Goal: Information Seeking & Learning: Check status

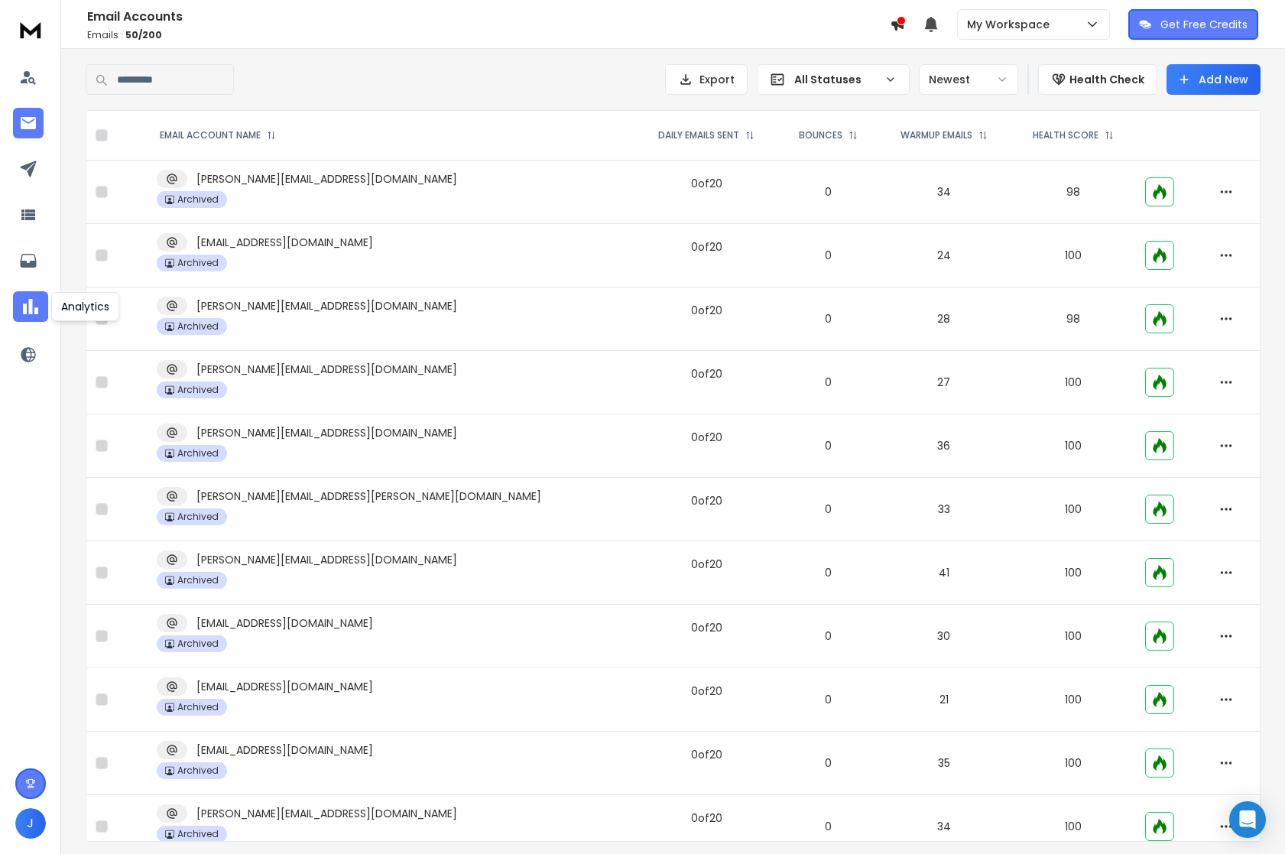
click at [29, 309] on icon at bounding box center [30, 306] width 15 height 15
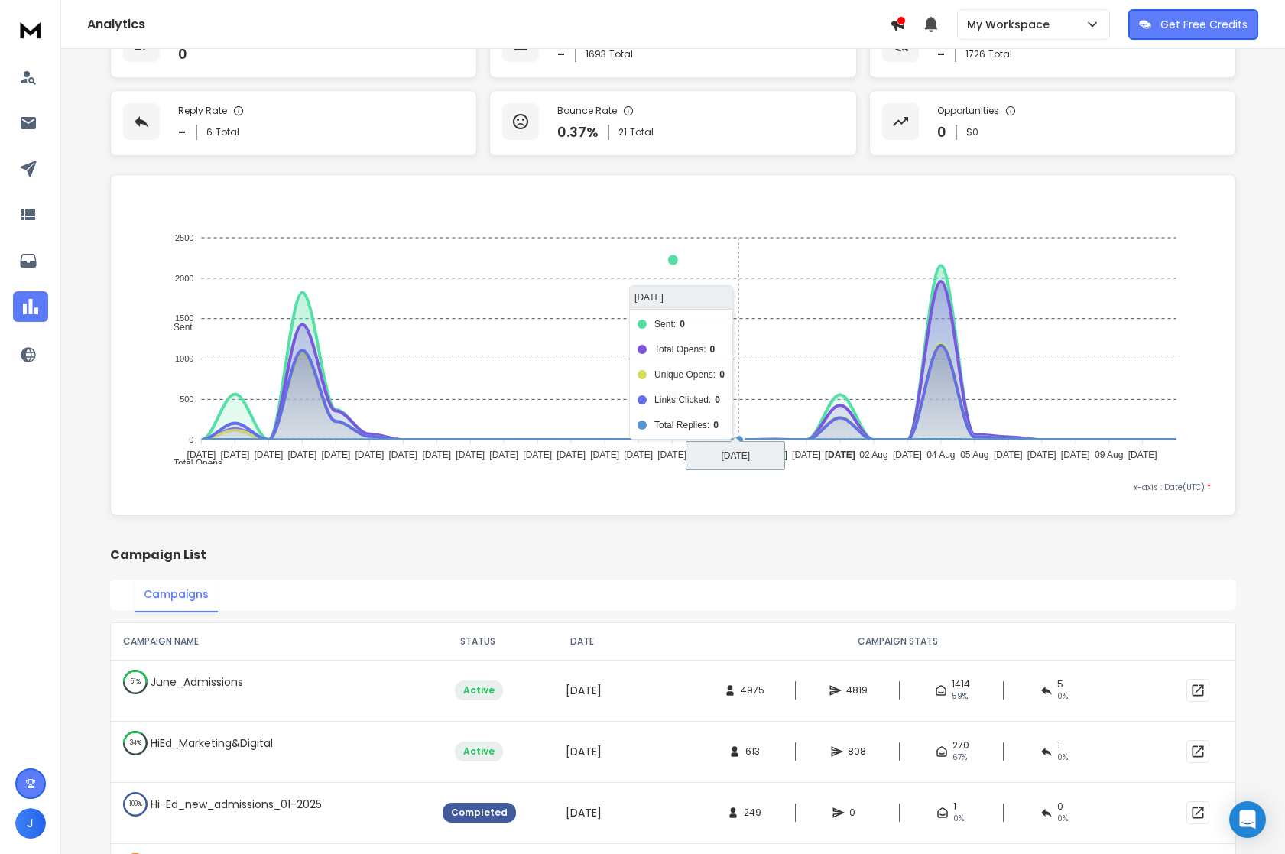
scroll to position [254, 0]
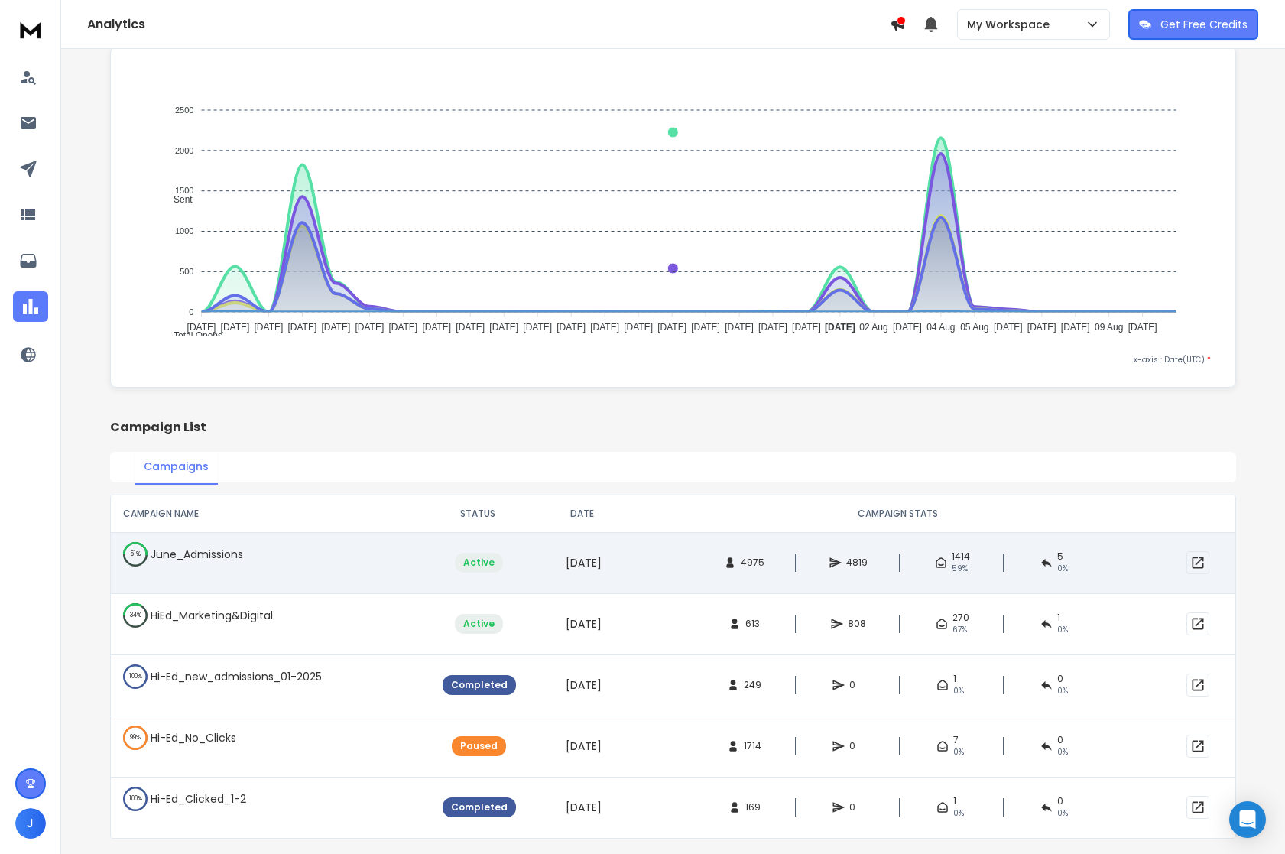
click at [1198, 560] on icon at bounding box center [1197, 562] width 15 height 15
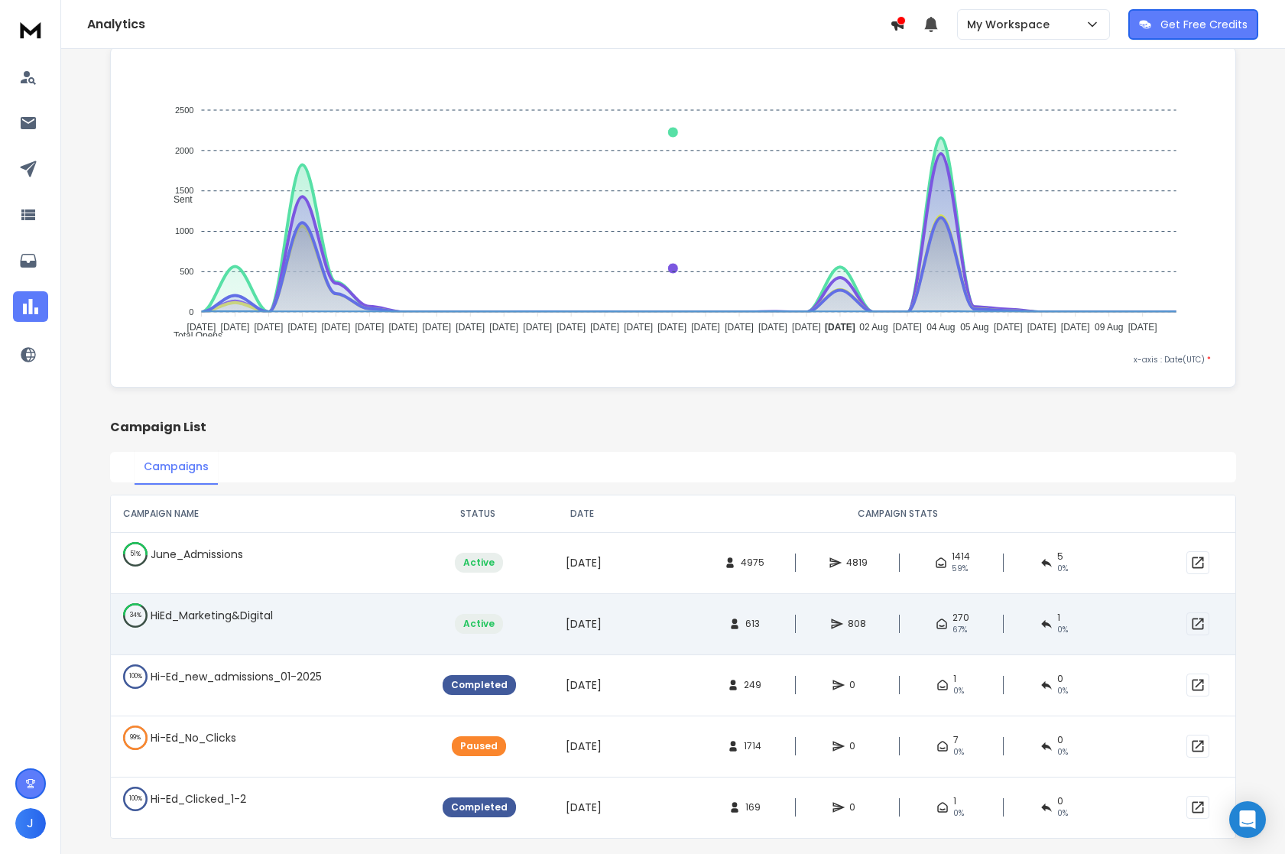
click at [1198, 624] on icon at bounding box center [1197, 623] width 15 height 15
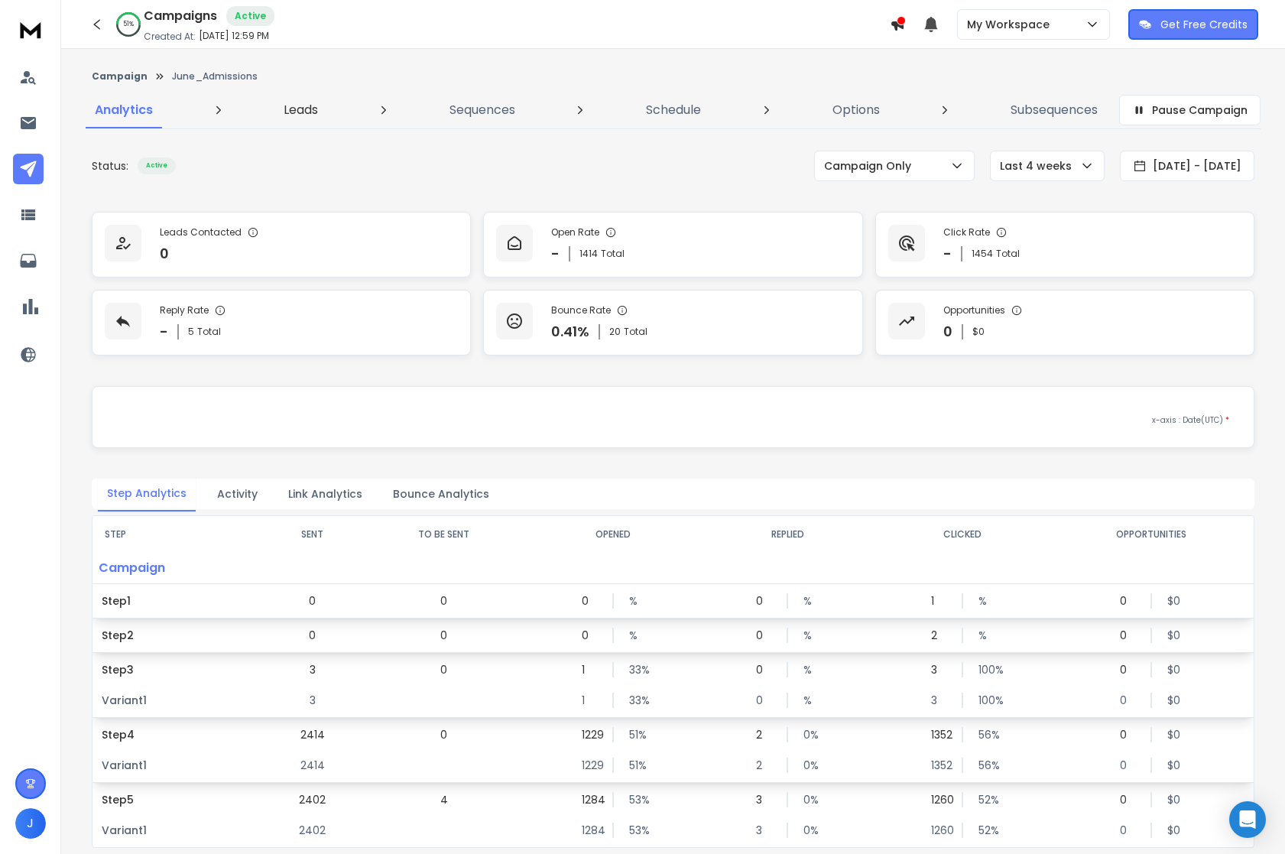
click at [306, 109] on p "Leads" at bounding box center [301, 110] width 34 height 18
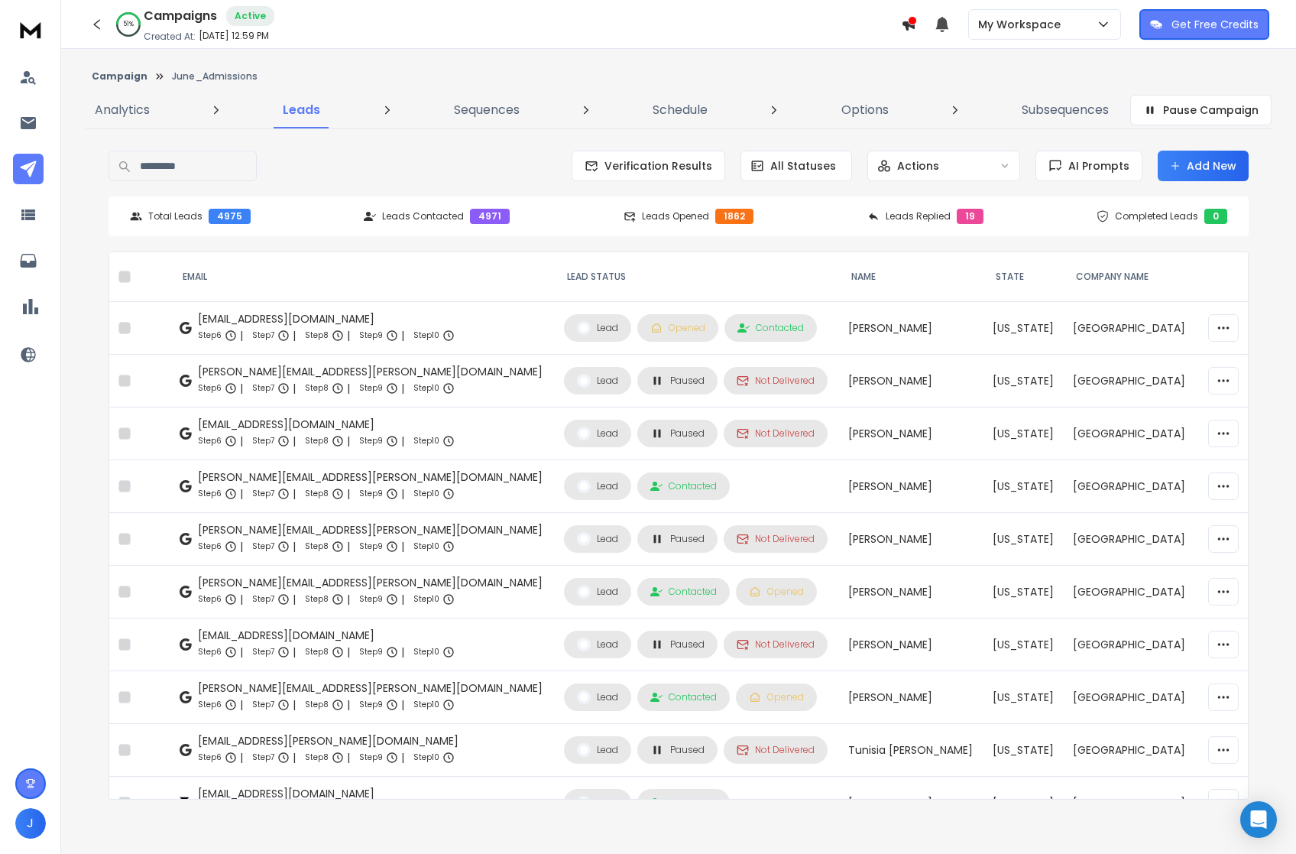
click at [184, 168] on input at bounding box center [183, 166] width 148 height 31
paste input "**********"
type input "**********"
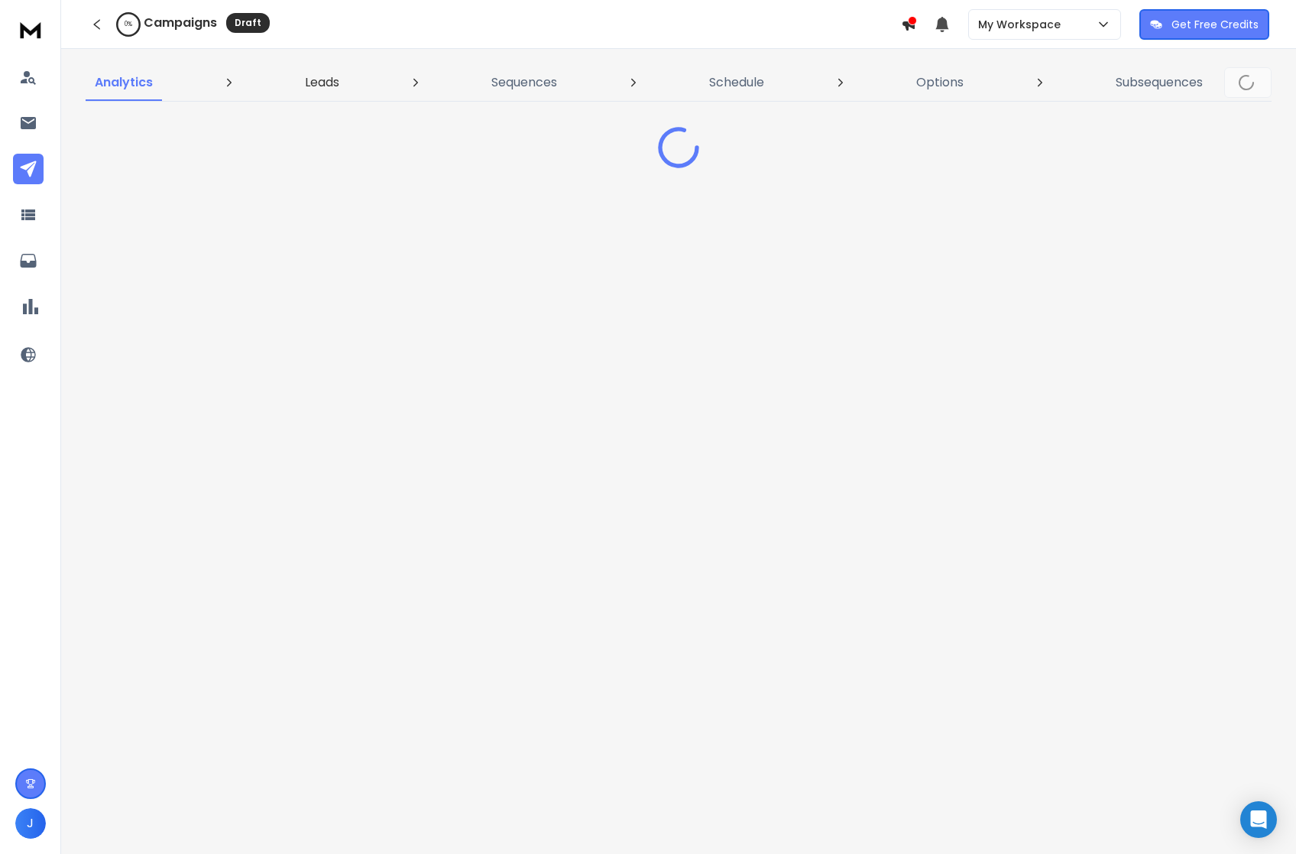
click at [336, 86] on p "Leads" at bounding box center [322, 82] width 34 height 18
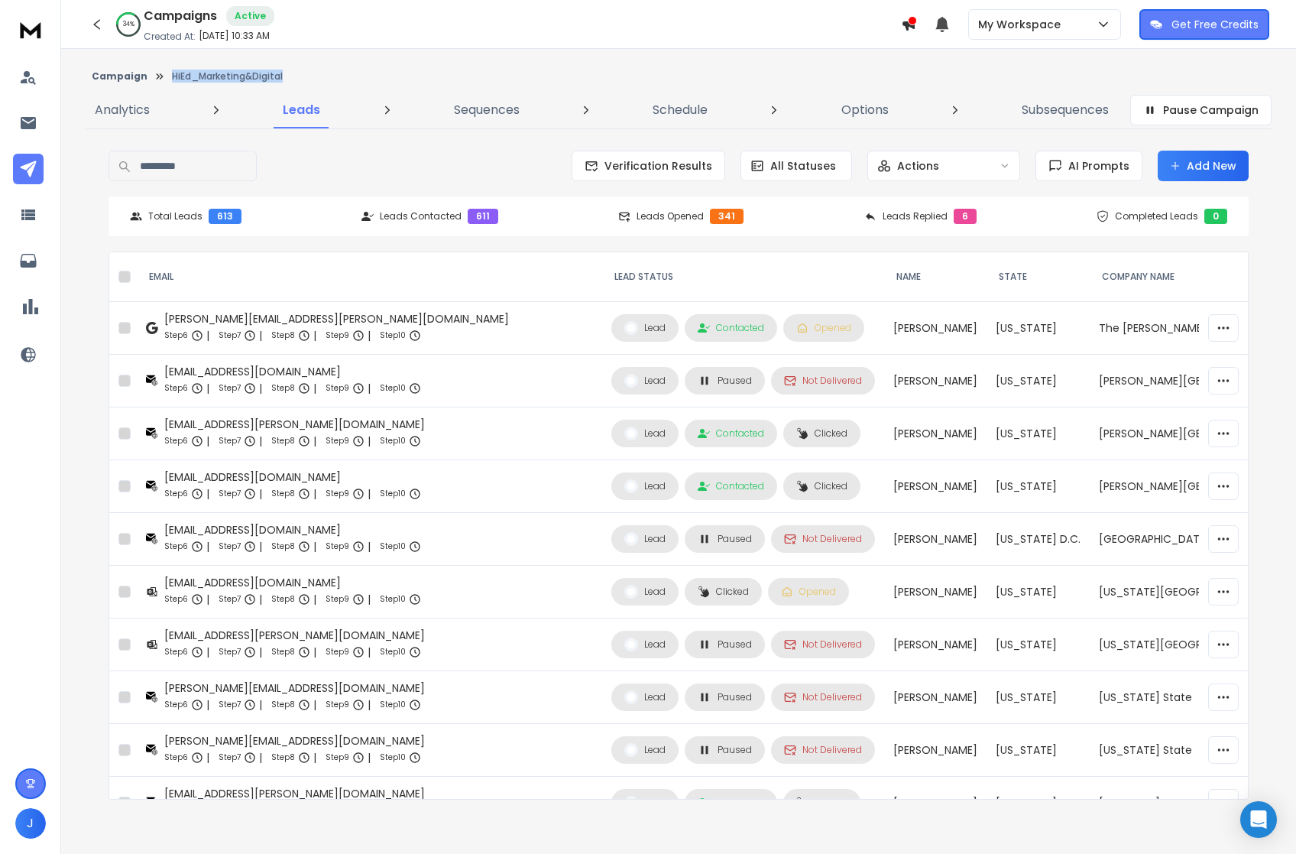
drag, startPoint x: 278, startPoint y: 74, endPoint x: 169, endPoint y: 83, distance: 109.7
click at [169, 83] on div "Campaign HiEd_Marketing&Digital" at bounding box center [679, 76] width 1186 height 24
